Goal: Task Accomplishment & Management: Use online tool/utility

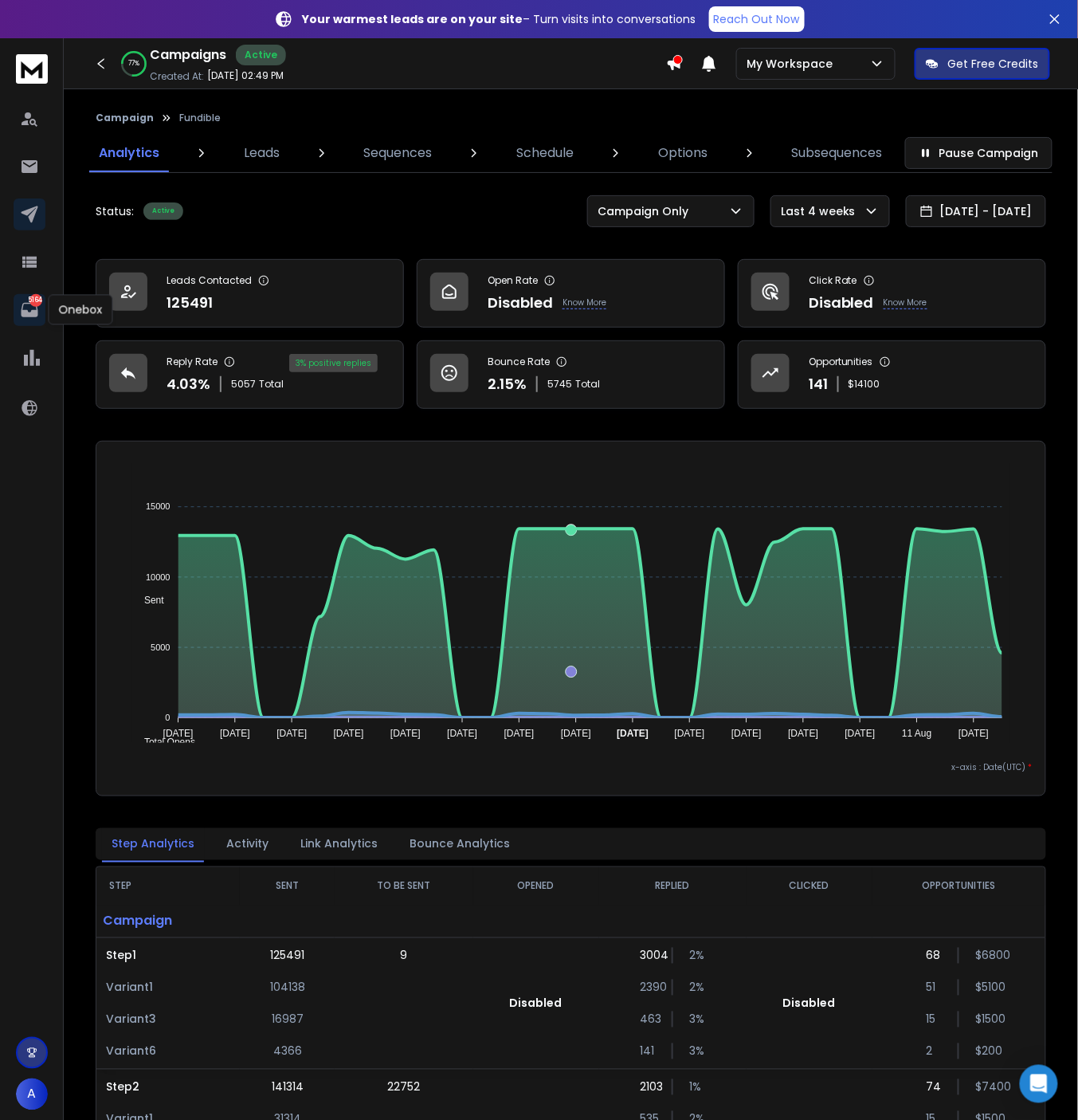
click at [34, 298] on p "5164" at bounding box center [36, 300] width 13 height 13
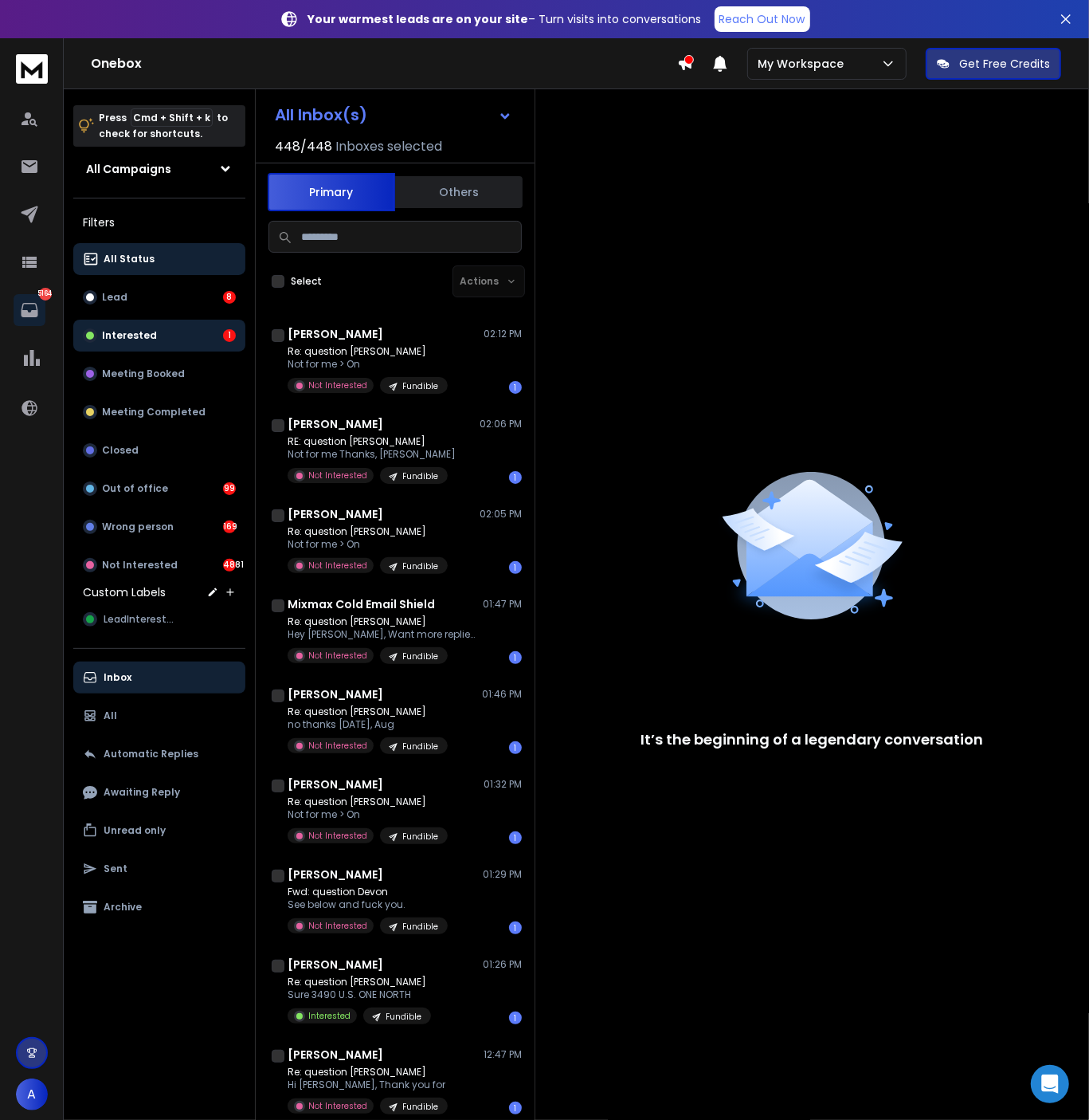
click at [159, 340] on button "Interested 1" at bounding box center [159, 336] width 172 height 32
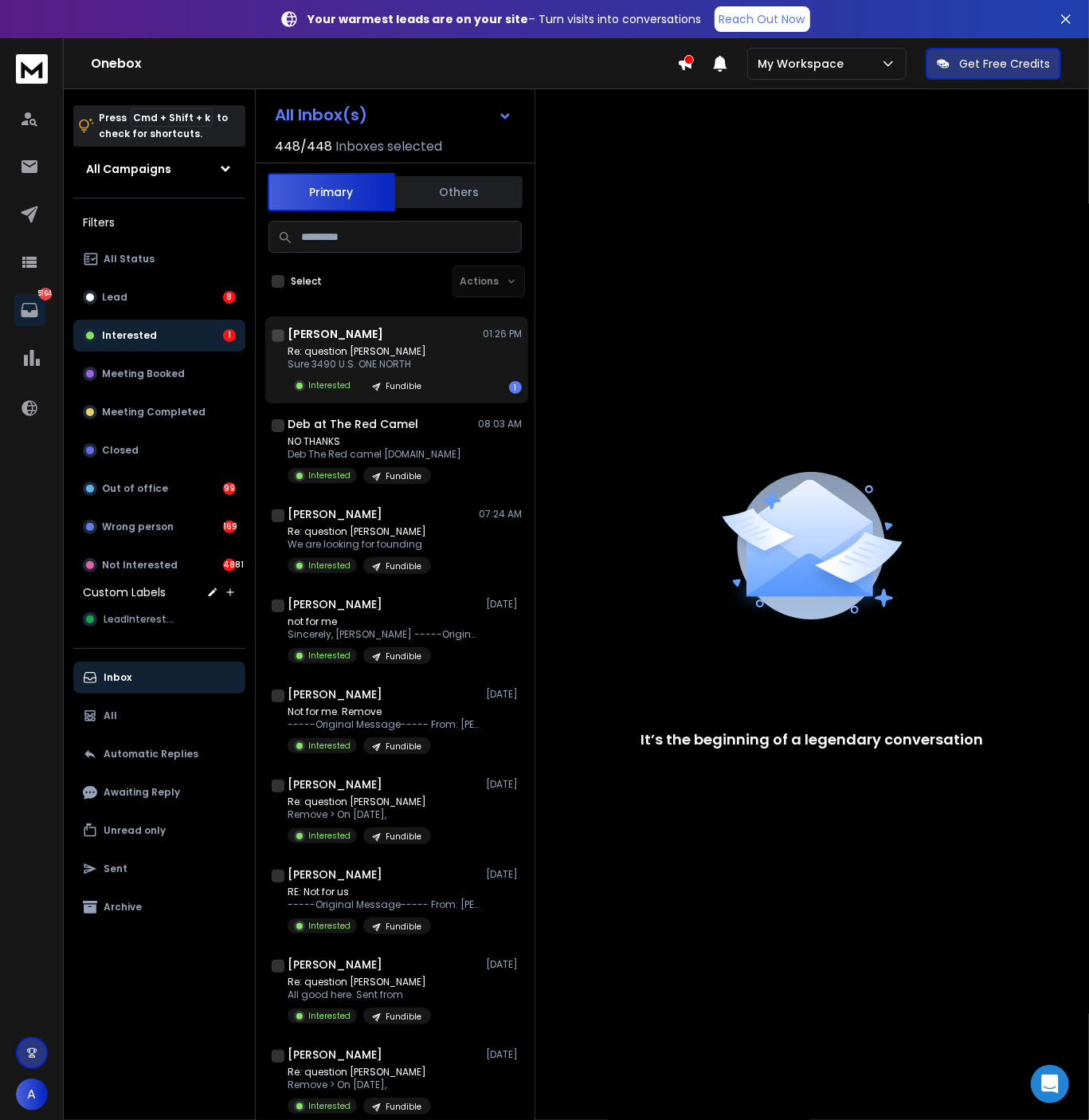
click at [423, 372] on div "Re: question Joe Sure 3490 U.S. ONE NORTH Interested Fundible" at bounding box center [359, 369] width 144 height 49
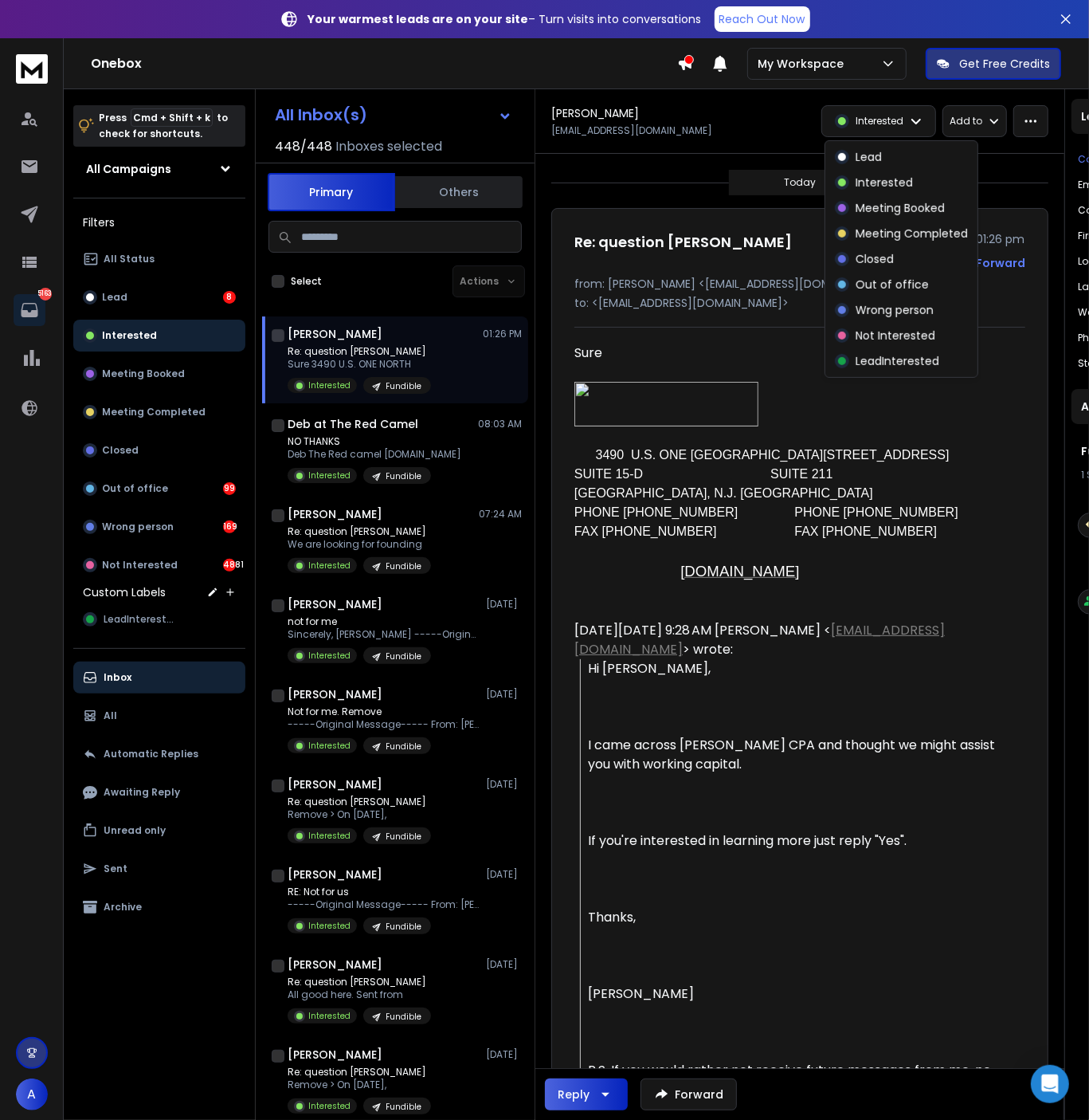
click at [914, 134] on div "Interested" at bounding box center [879, 121] width 113 height 31
click at [871, 359] on p "LeadInterested" at bounding box center [897, 361] width 83 height 16
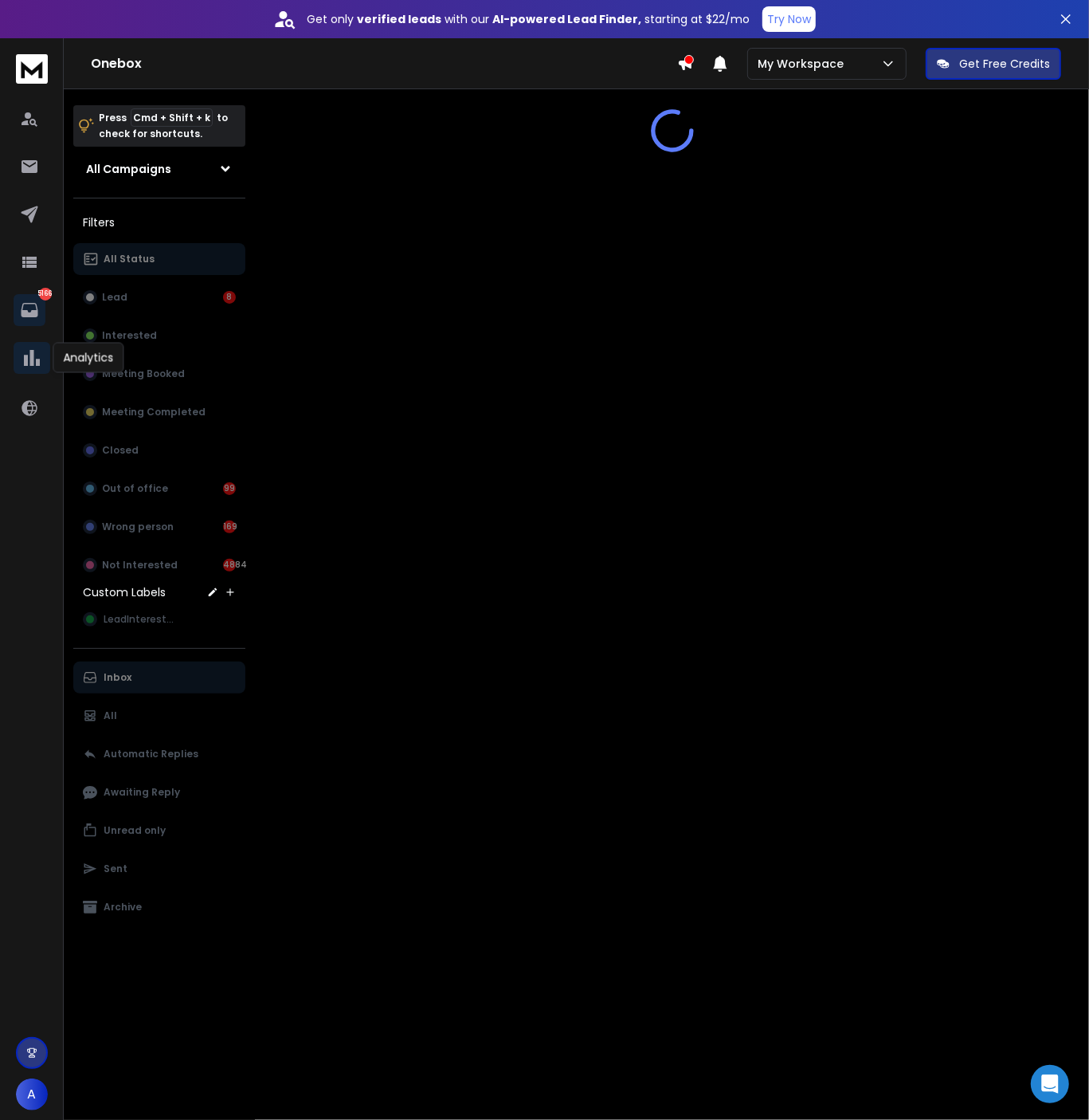
click at [49, 348] on body "Get only verified leads with our AI-powered Lead Finder, starting at $22/mo Try…" at bounding box center [544, 560] width 1089 height 1120
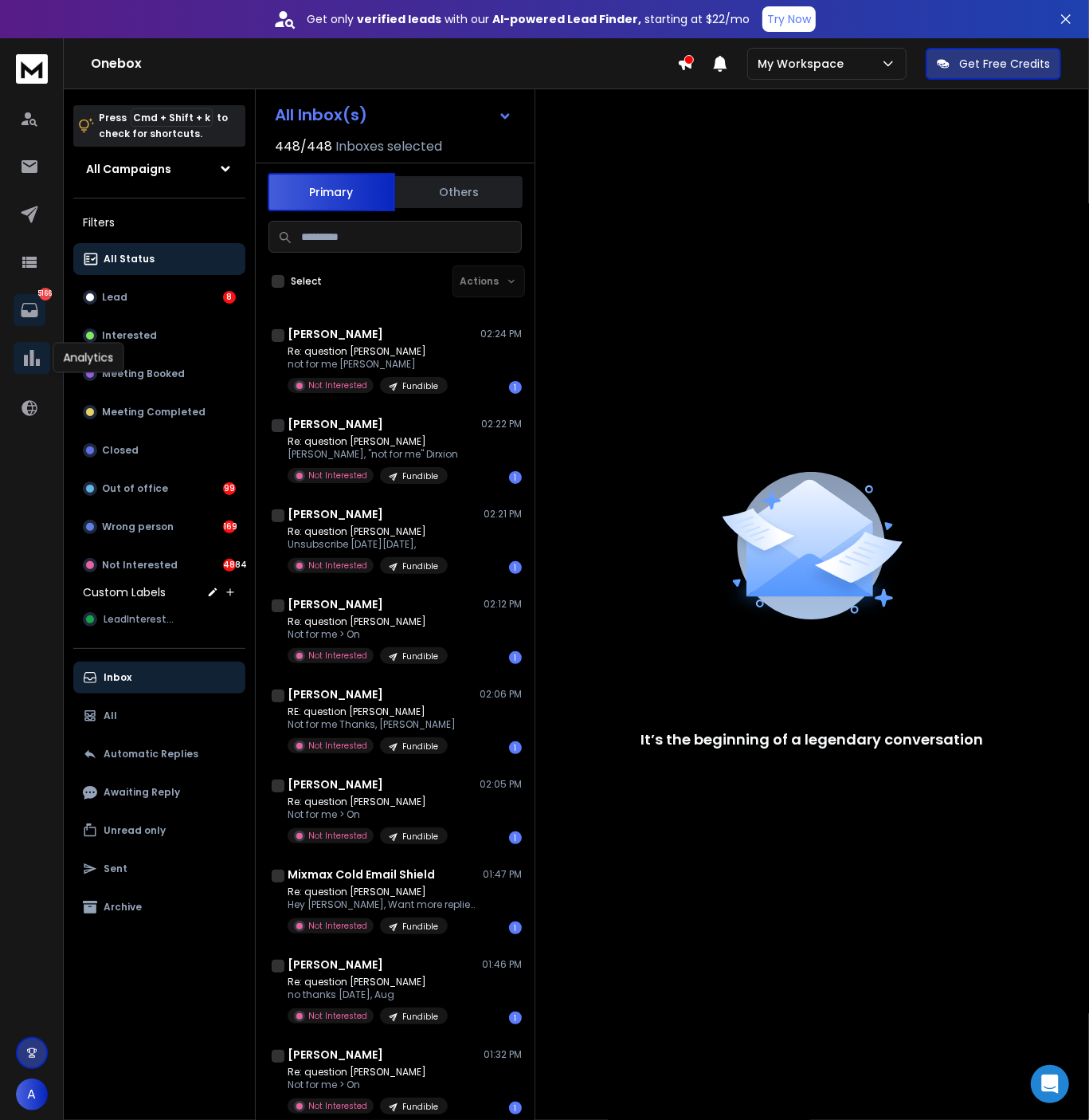
click at [39, 364] on icon at bounding box center [32, 358] width 16 height 16
